Goal: Task Accomplishment & Management: Manage account settings

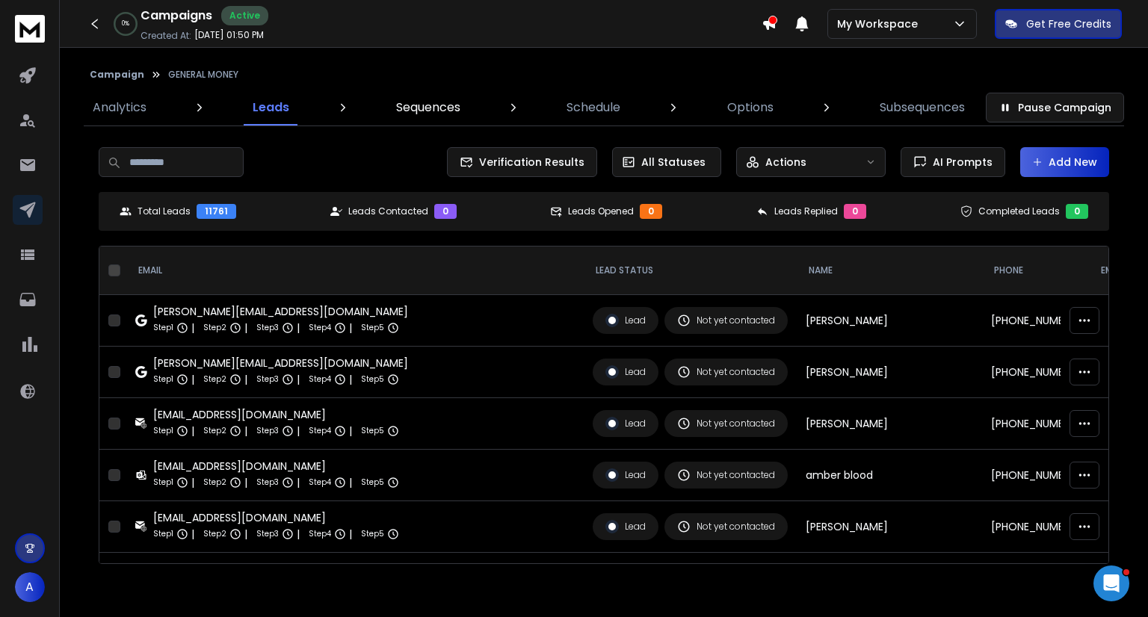
click at [433, 101] on p "Sequences" at bounding box center [428, 108] width 64 height 18
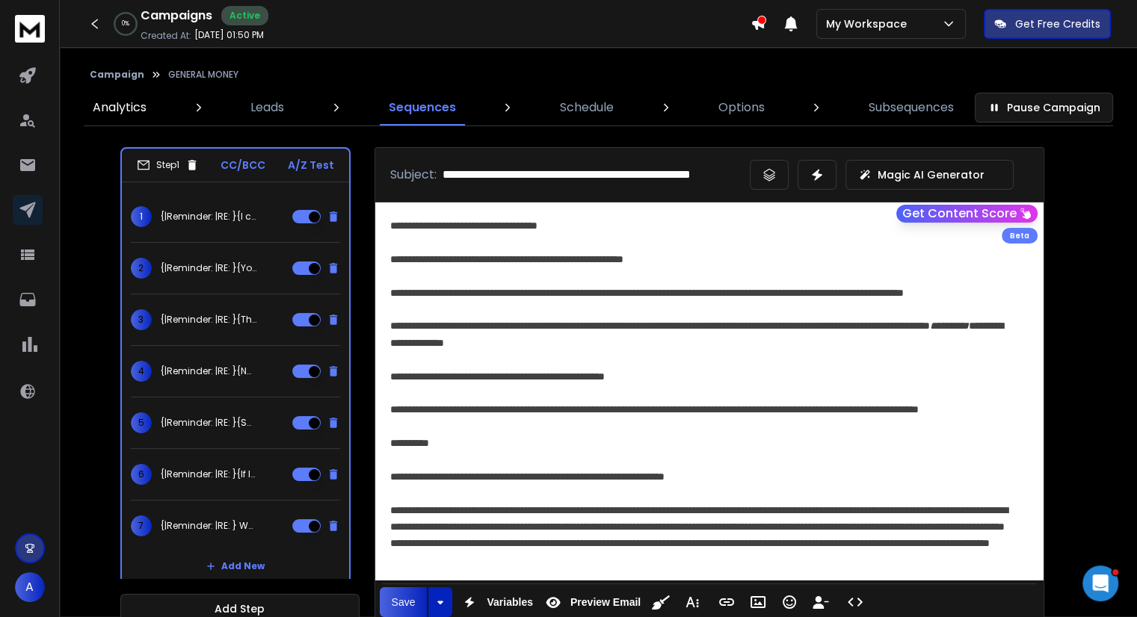
click at [128, 99] on p "Analytics" at bounding box center [120, 108] width 54 height 18
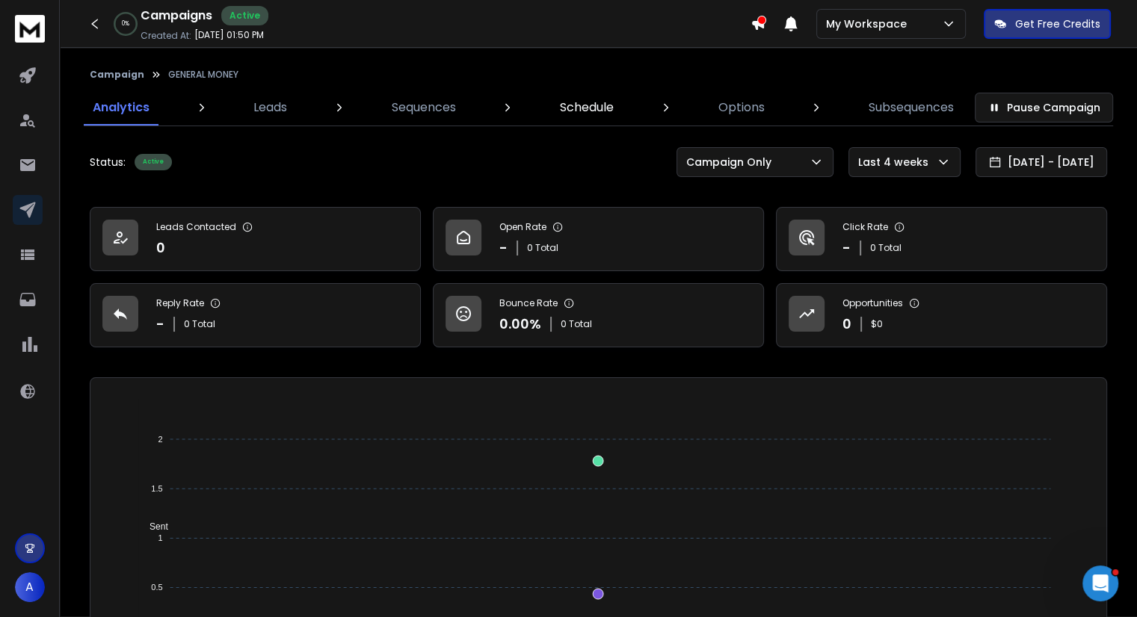
click at [574, 117] on link "Schedule" at bounding box center [587, 108] width 72 height 36
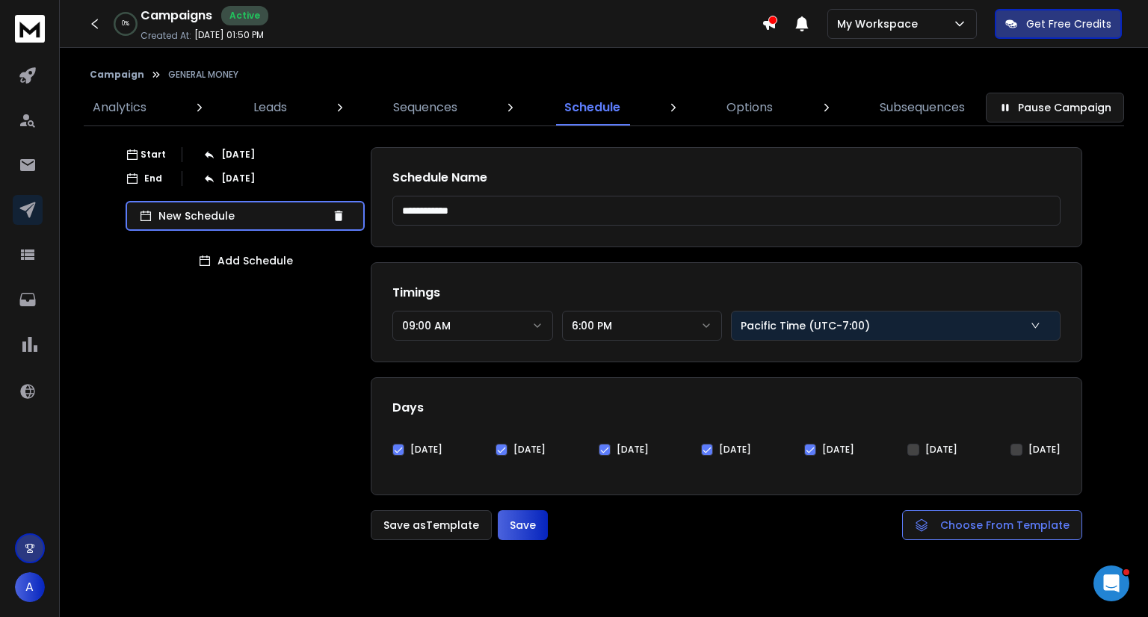
click at [909, 329] on div "Pacific Time (UTC-7:00)" at bounding box center [878, 325] width 274 height 15
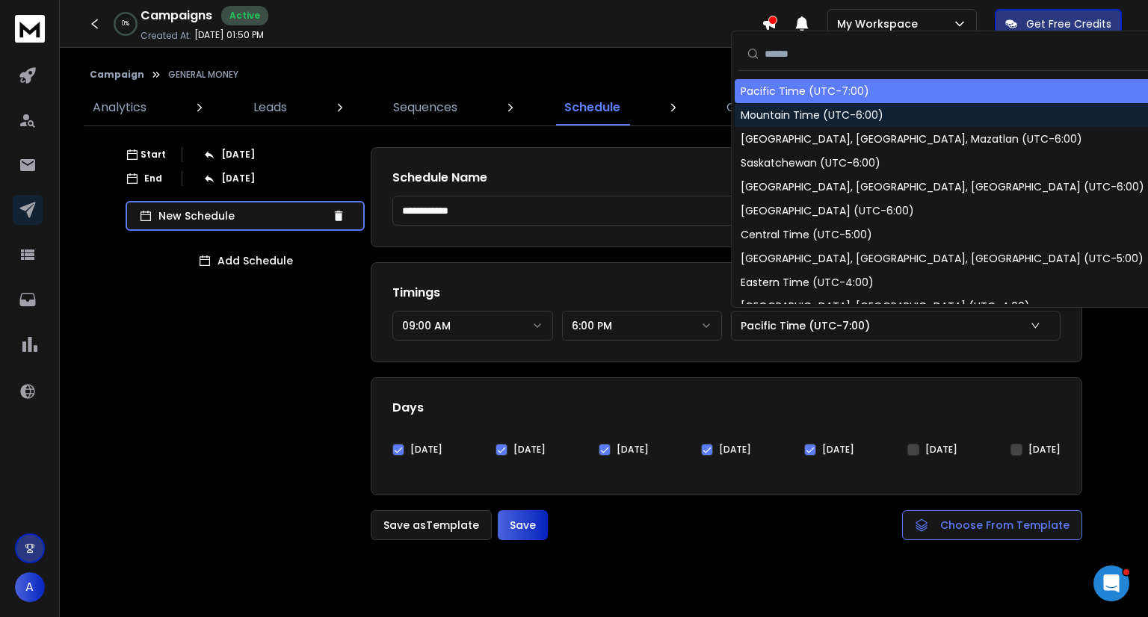
scroll to position [149, 0]
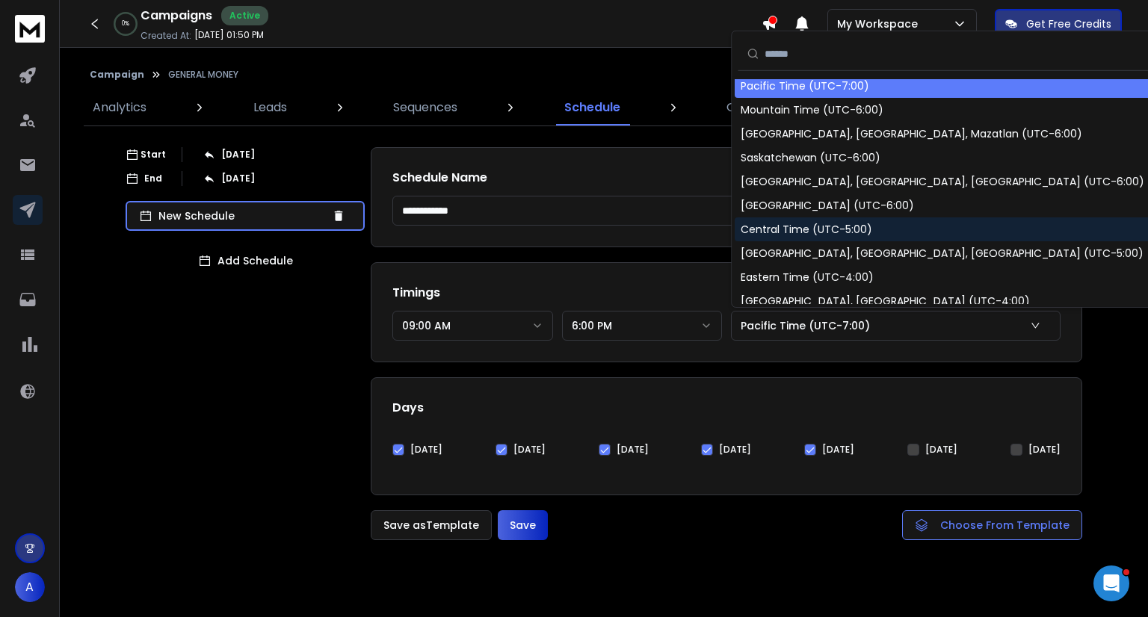
click at [892, 233] on div "Central Time (UTC-5:00)" at bounding box center [1115, 229] width 761 height 24
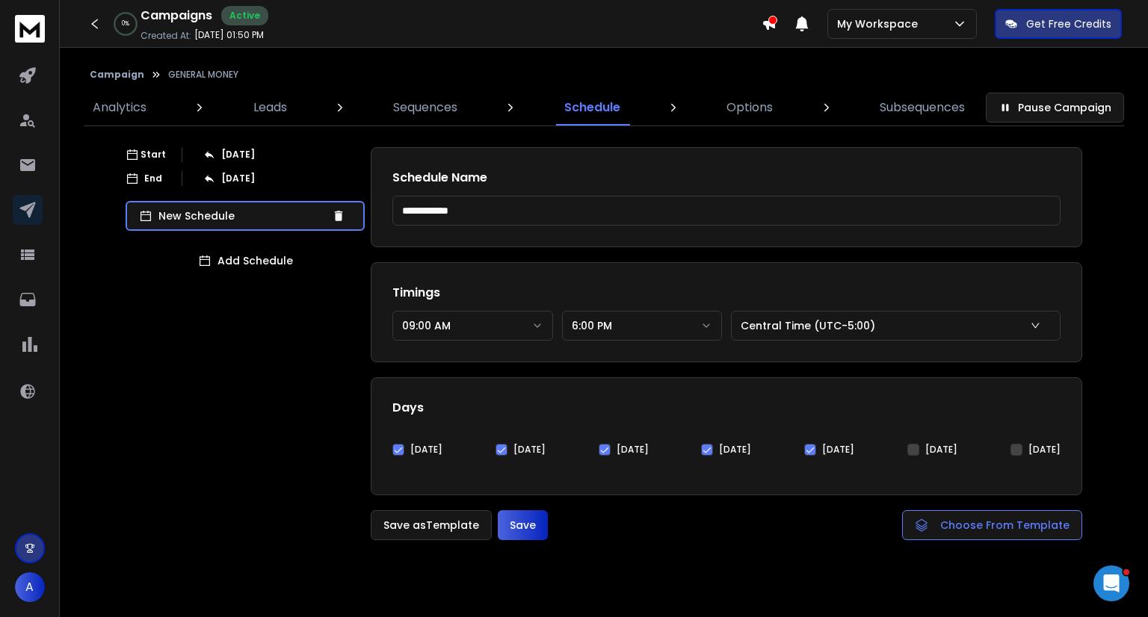
click at [529, 522] on button "Save" at bounding box center [523, 525] width 50 height 30
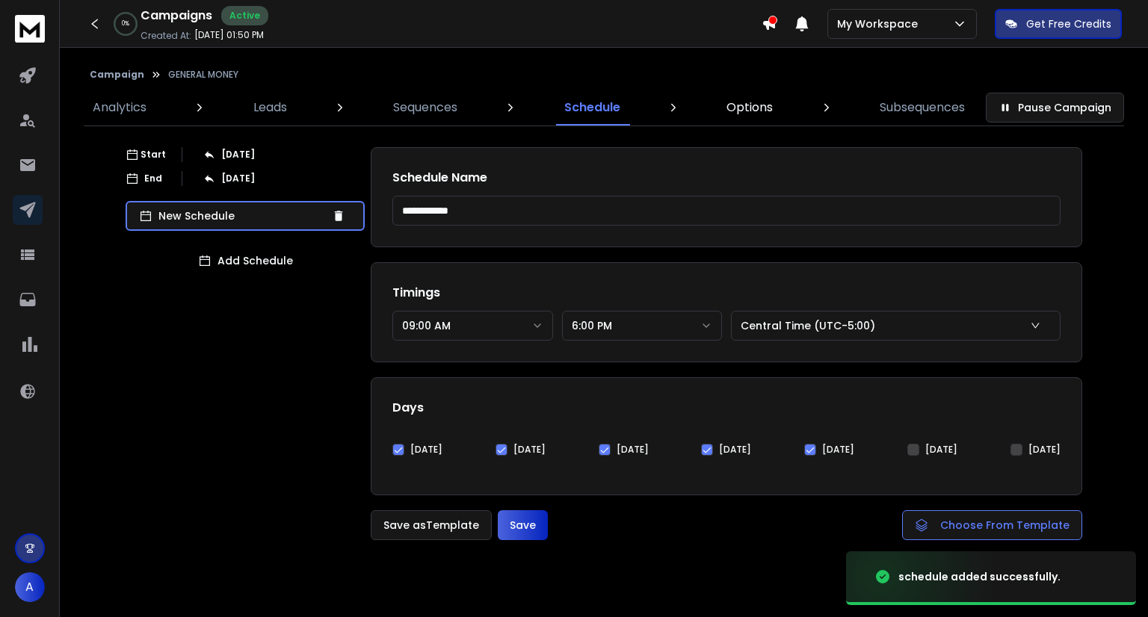
click at [761, 112] on p "Options" at bounding box center [749, 108] width 46 height 18
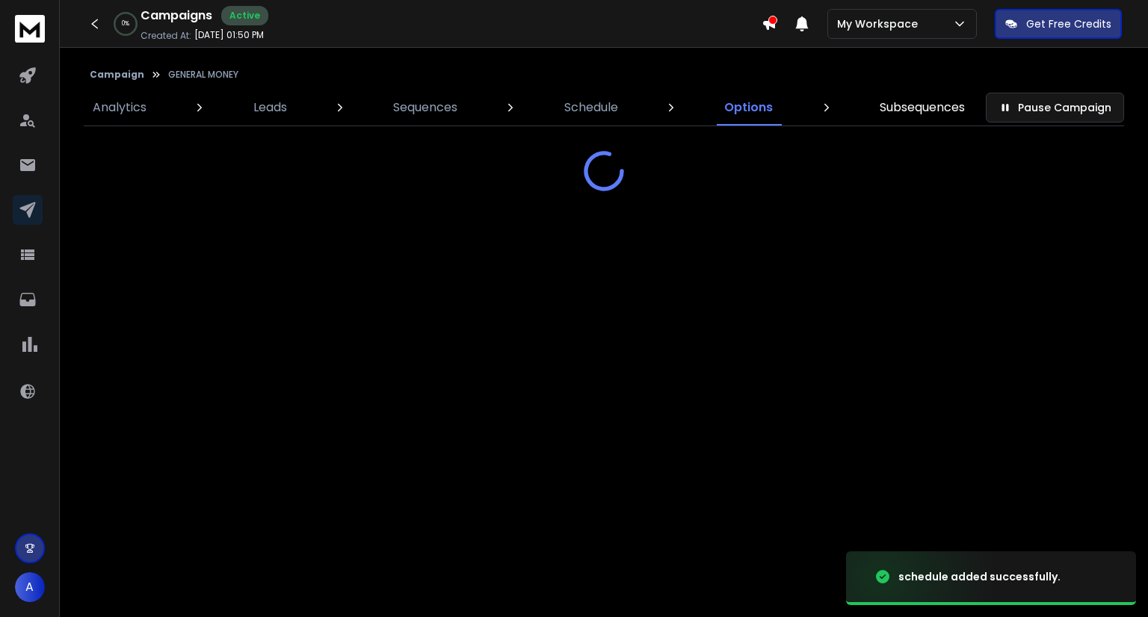
select select "**********"
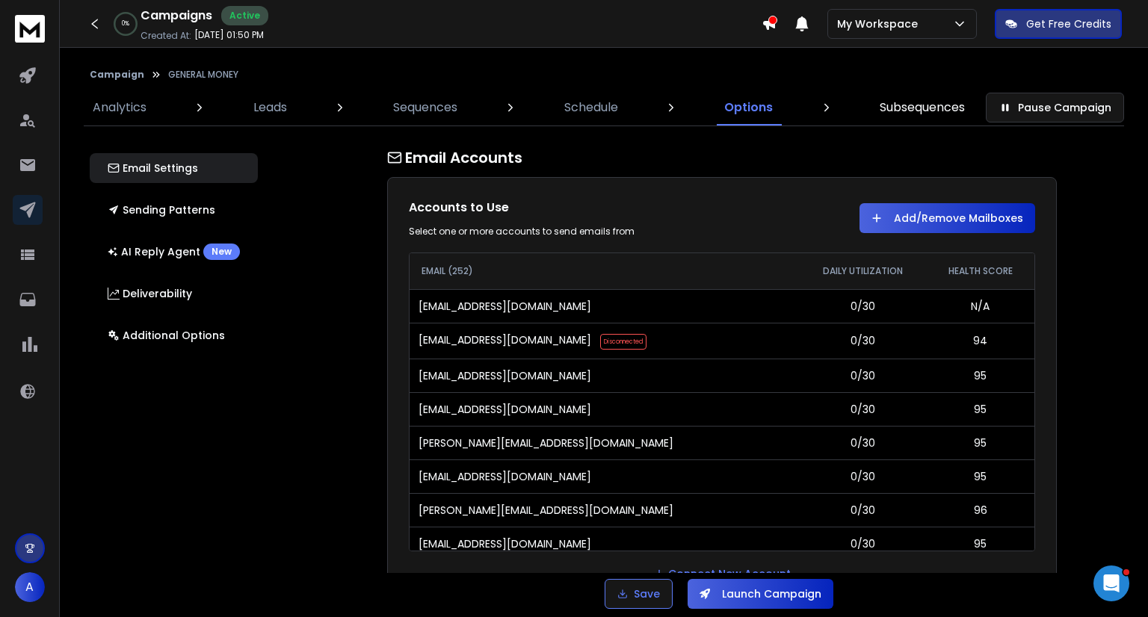
click at [907, 113] on p "Subsequences" at bounding box center [922, 108] width 85 height 18
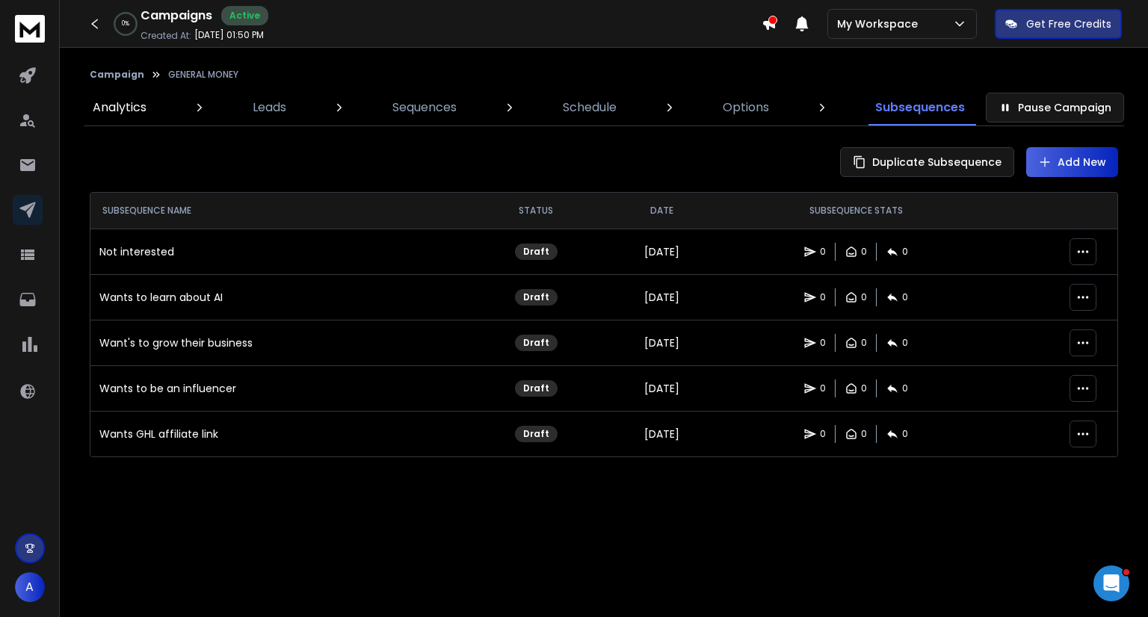
click at [112, 105] on p "Analytics" at bounding box center [120, 108] width 54 height 18
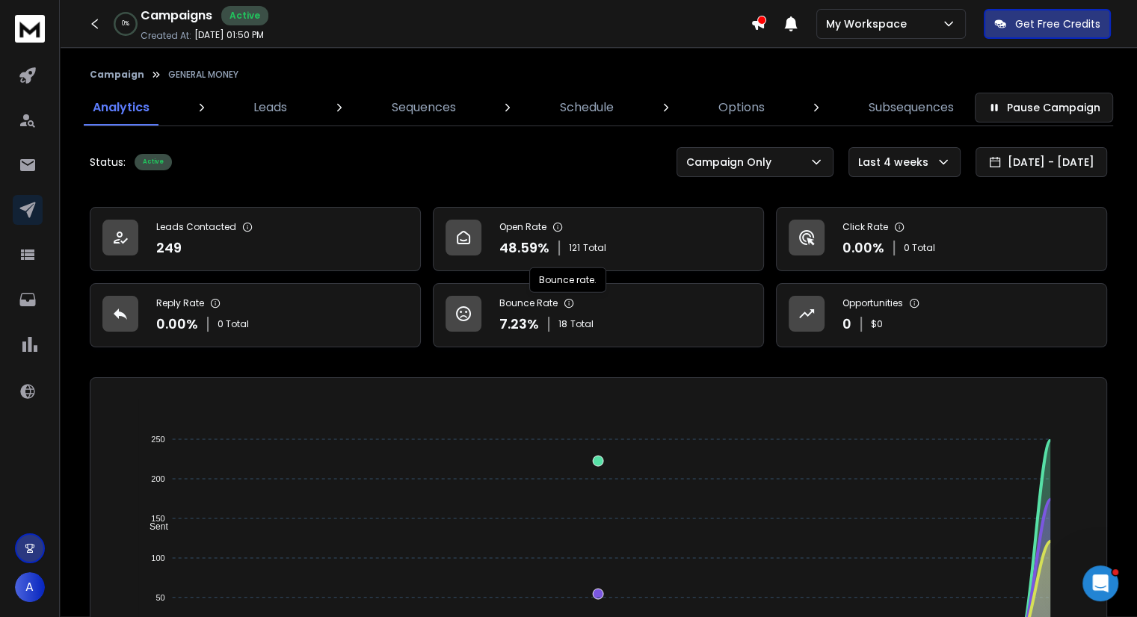
click at [564, 303] on icon at bounding box center [568, 303] width 9 height 9
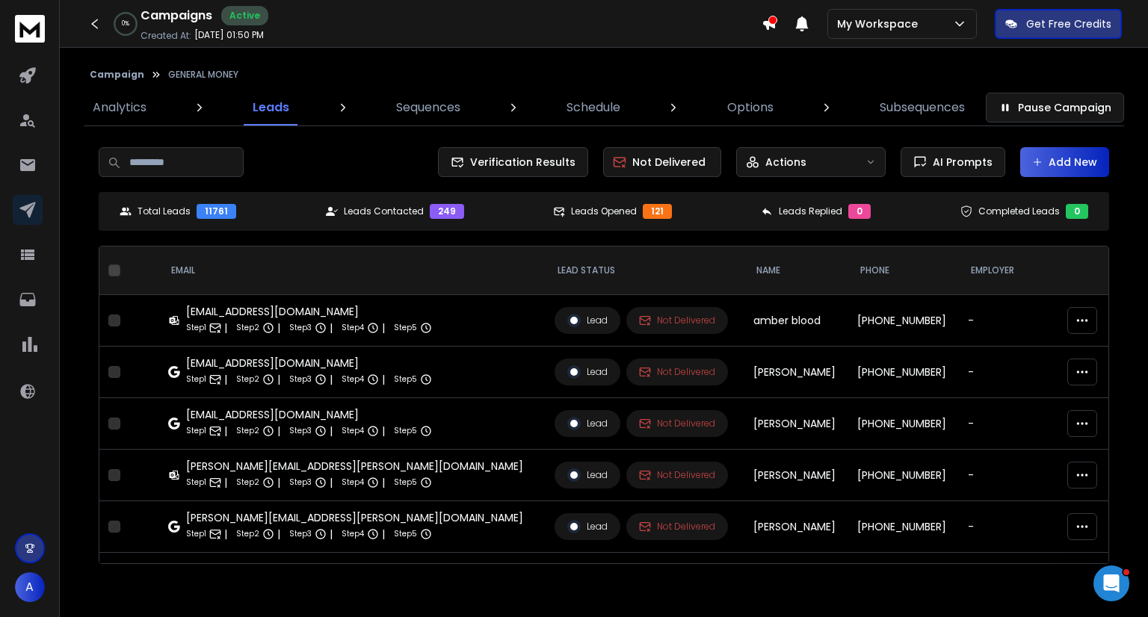
click at [84, 28] on div "0 % Campaigns Active Created At: [DATE] 01:50 PM My Workspace Get Free Credits" at bounding box center [574, 24] width 1148 height 48
click at [99, 19] on icon at bounding box center [94, 23] width 13 height 13
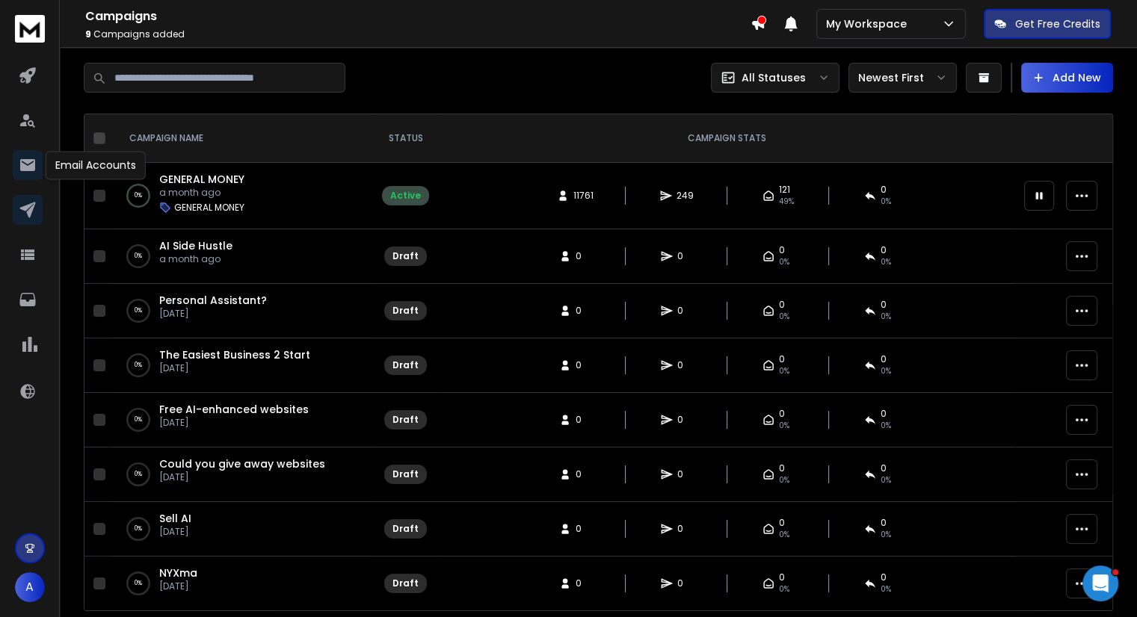
click at [40, 168] on link at bounding box center [28, 165] width 30 height 30
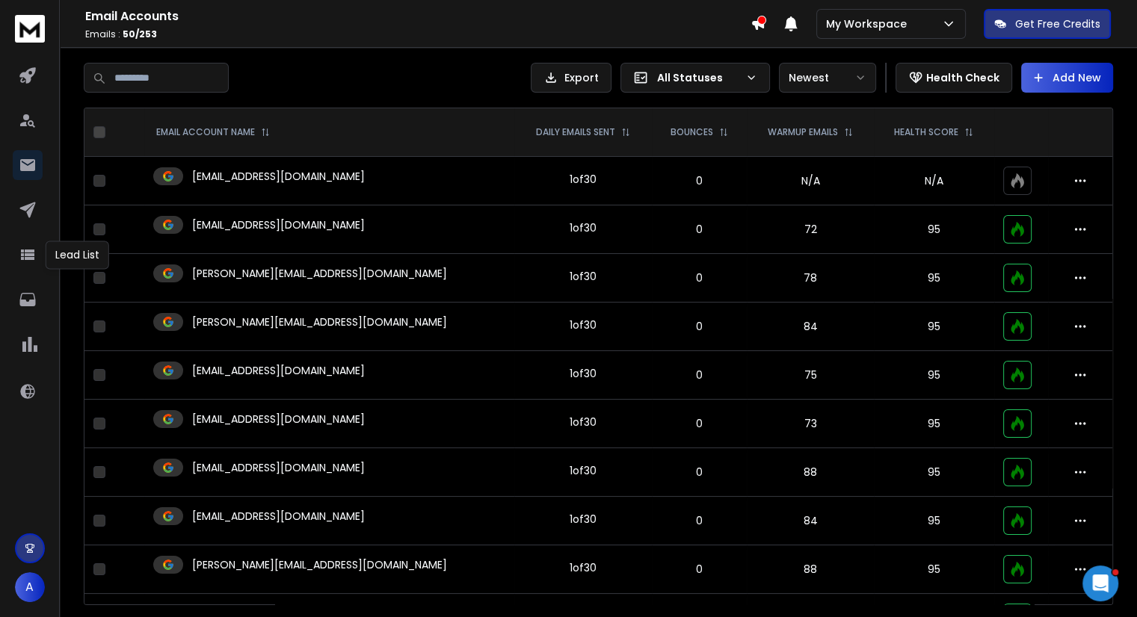
click at [30, 225] on div at bounding box center [30, 213] width 34 height 36
click at [25, 212] on icon at bounding box center [28, 210] width 18 height 18
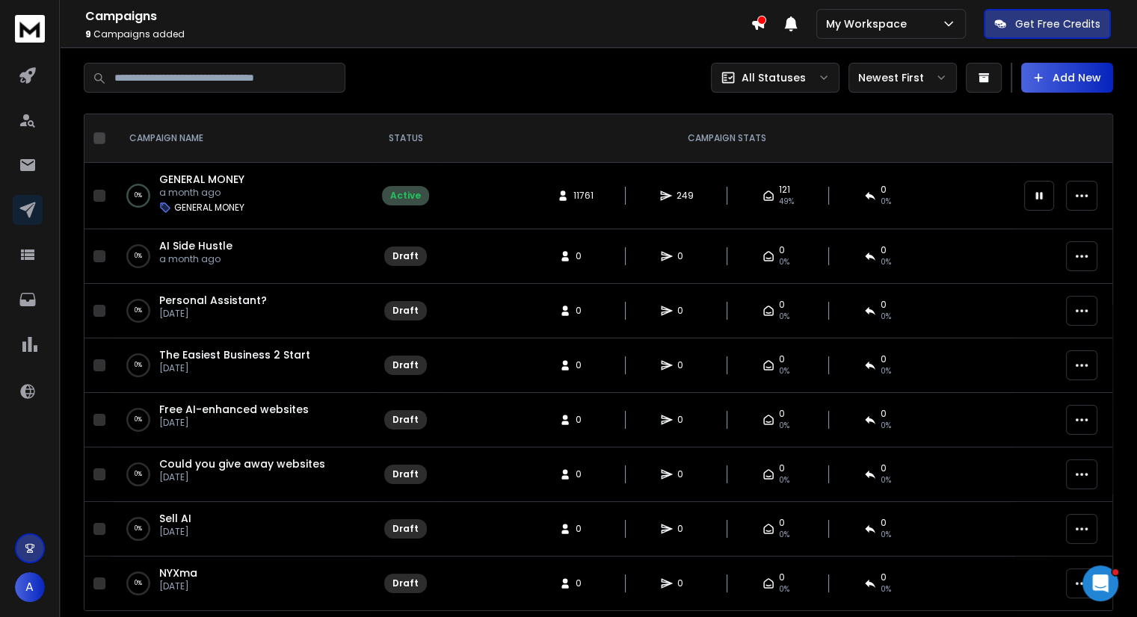
click at [202, 179] on span "GENERAL MONEY" at bounding box center [201, 179] width 85 height 15
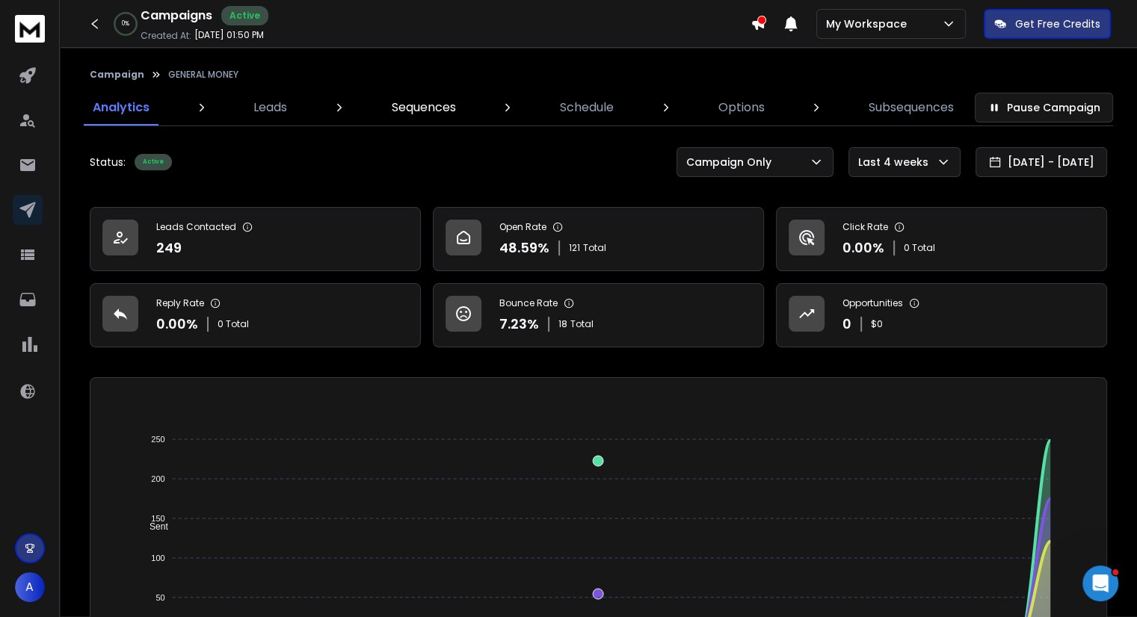
click at [418, 119] on link "Sequences" at bounding box center [424, 108] width 82 height 36
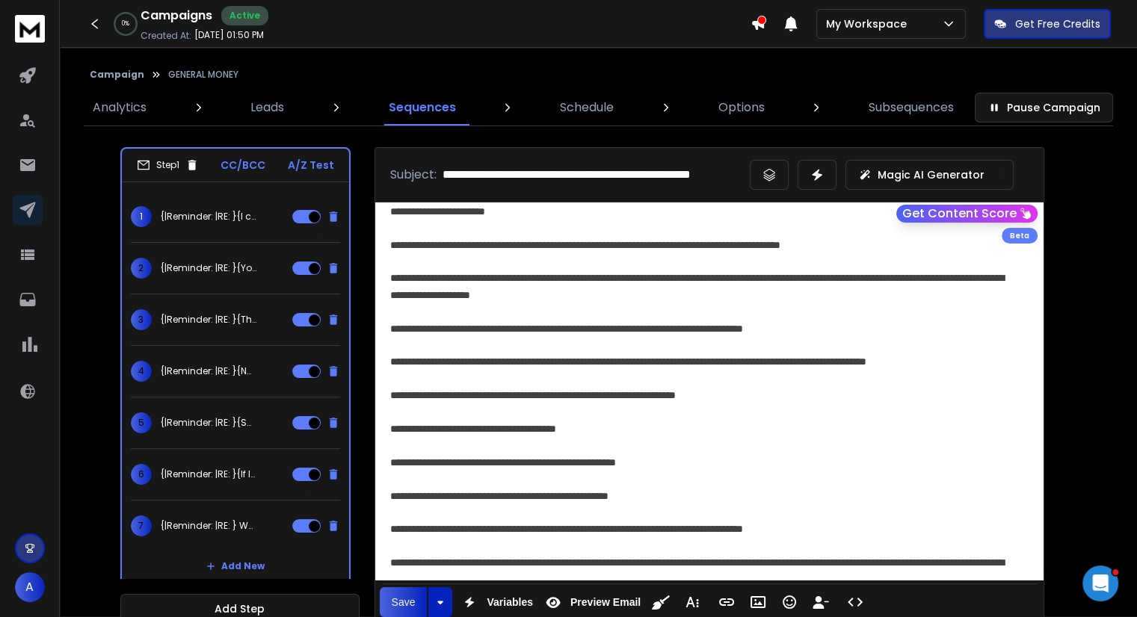
scroll to position [448, 0]
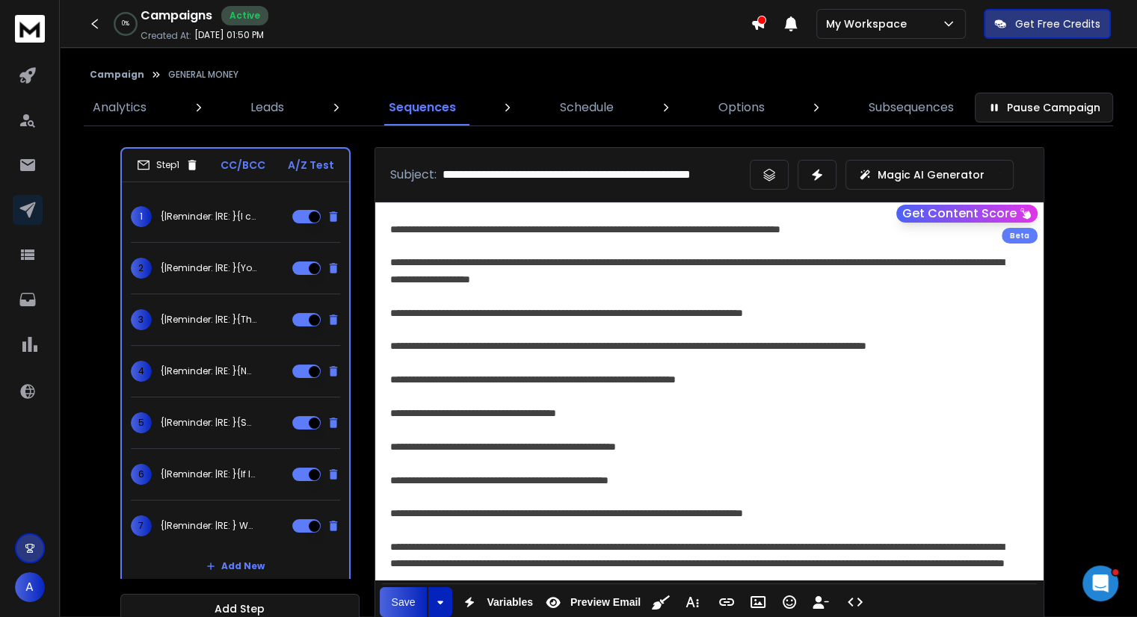
click at [132, 272] on span "2" at bounding box center [141, 268] width 21 height 21
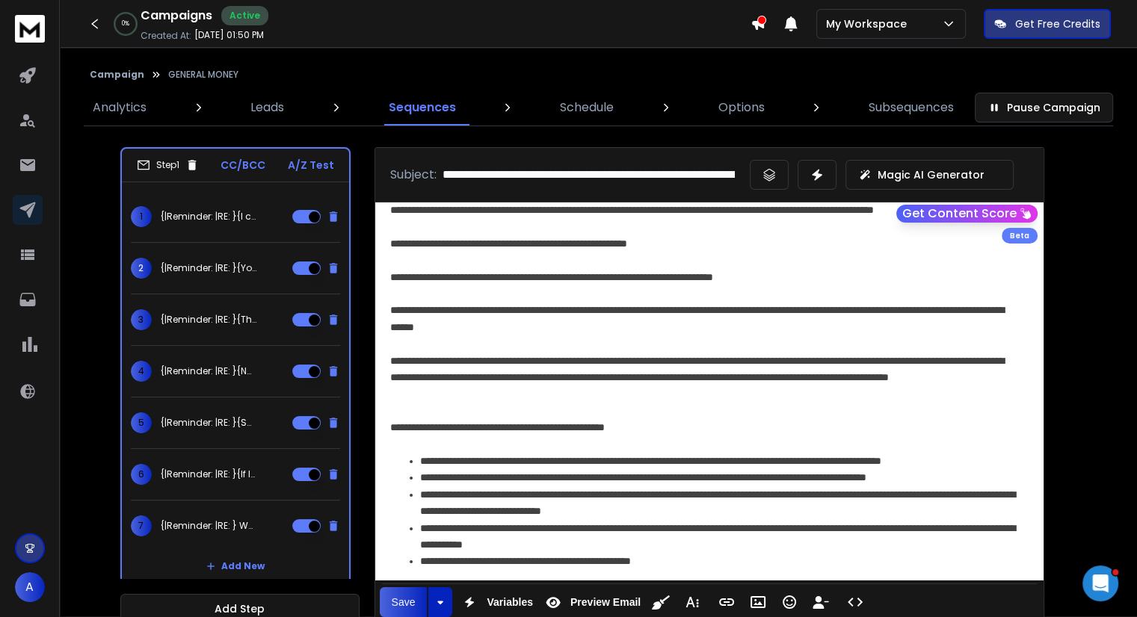
scroll to position [99, 0]
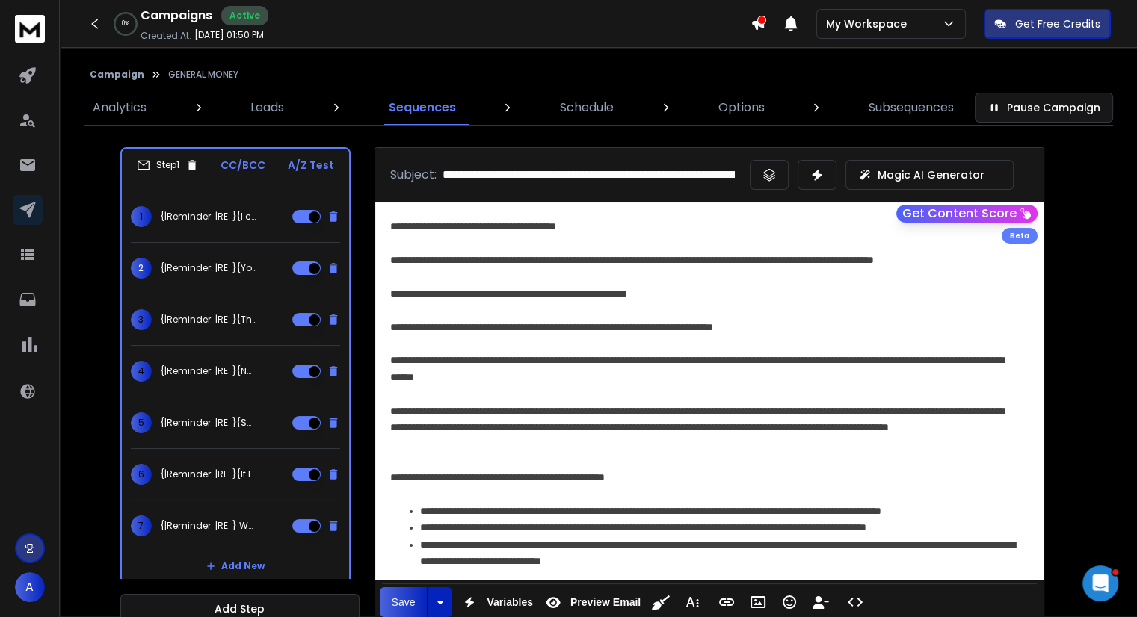
click at [138, 316] on span "3" at bounding box center [141, 319] width 21 height 21
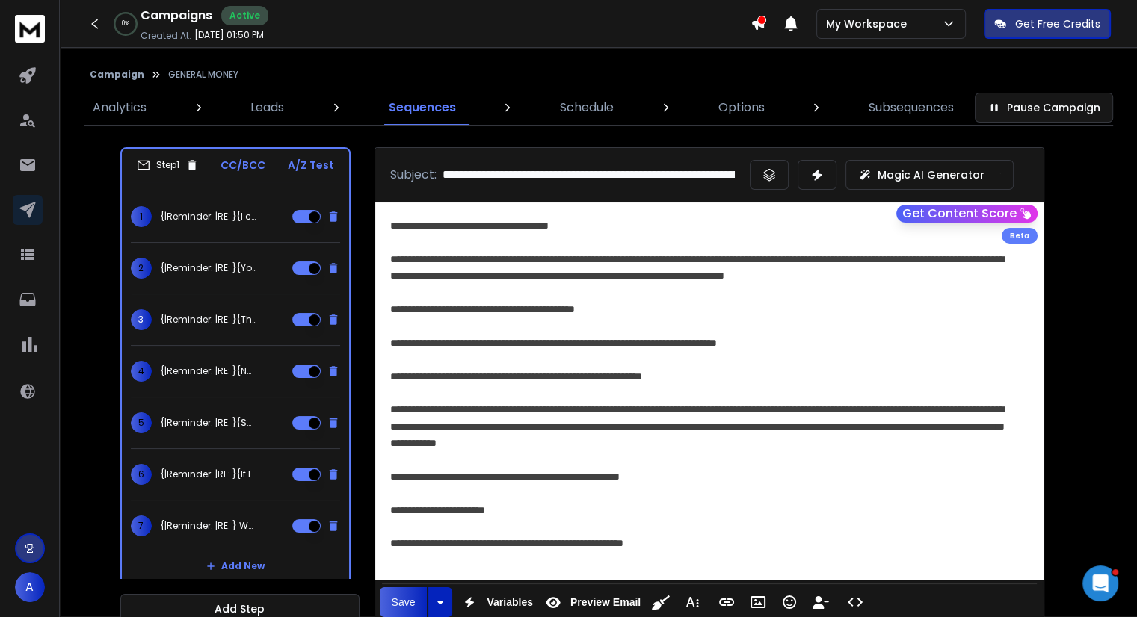
click at [142, 368] on span "4" at bounding box center [141, 371] width 21 height 21
type input "**********"
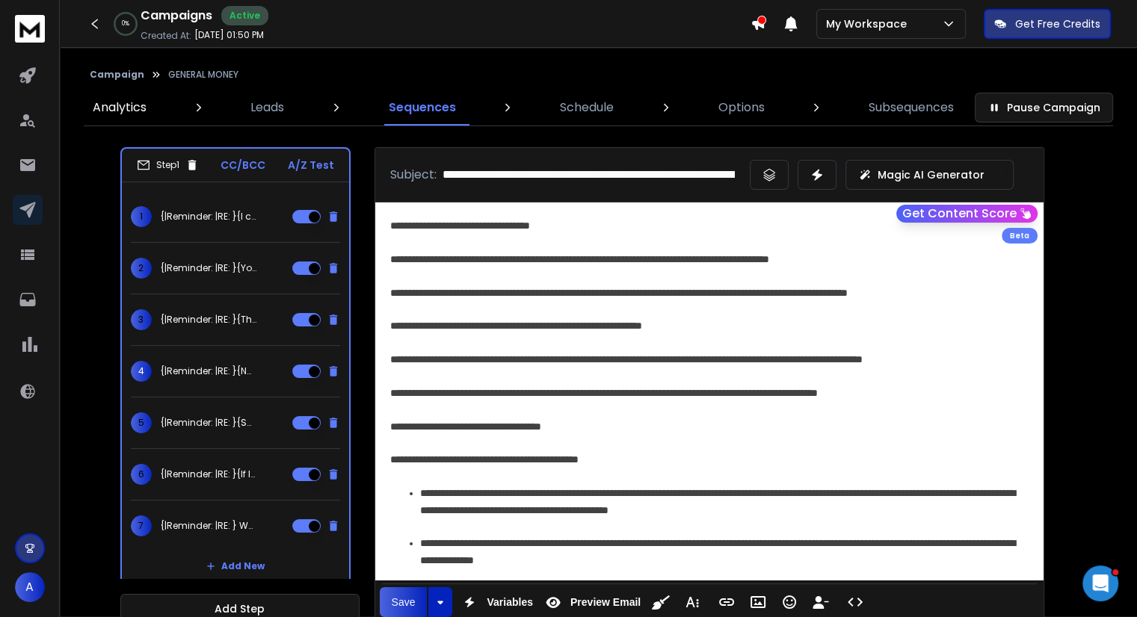
click at [118, 105] on p "Analytics" at bounding box center [120, 108] width 54 height 18
